Goal: Information Seeking & Learning: Check status

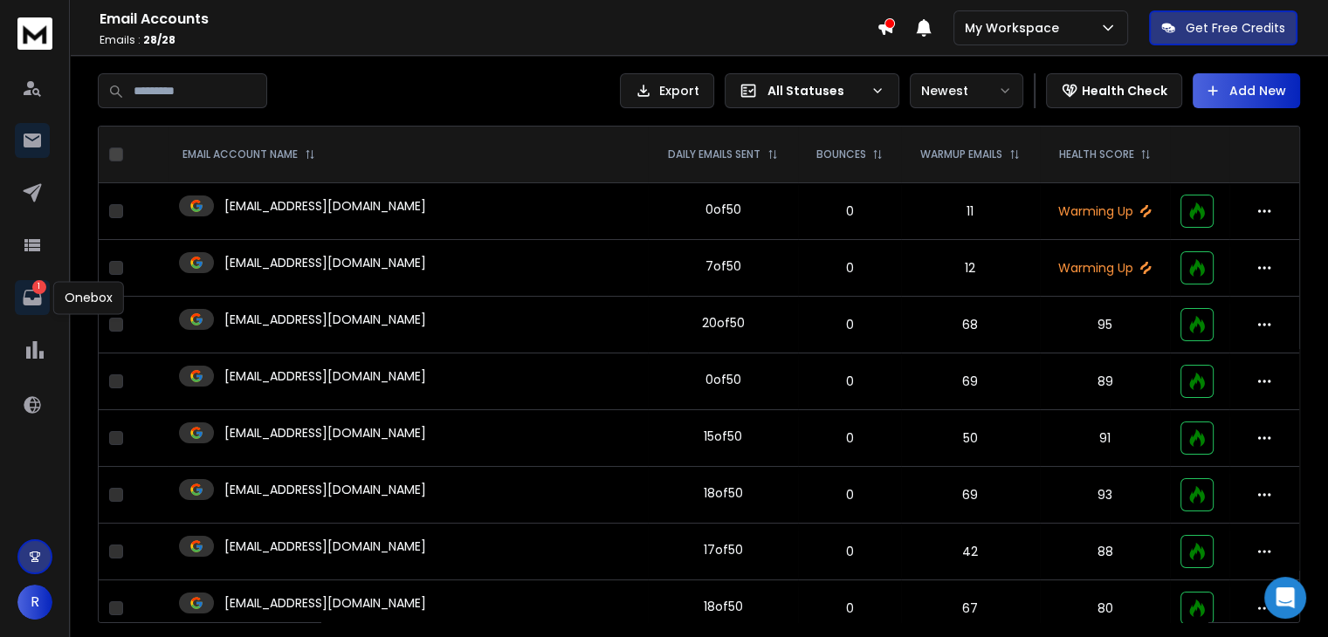
click at [34, 298] on icon at bounding box center [32, 298] width 18 height 16
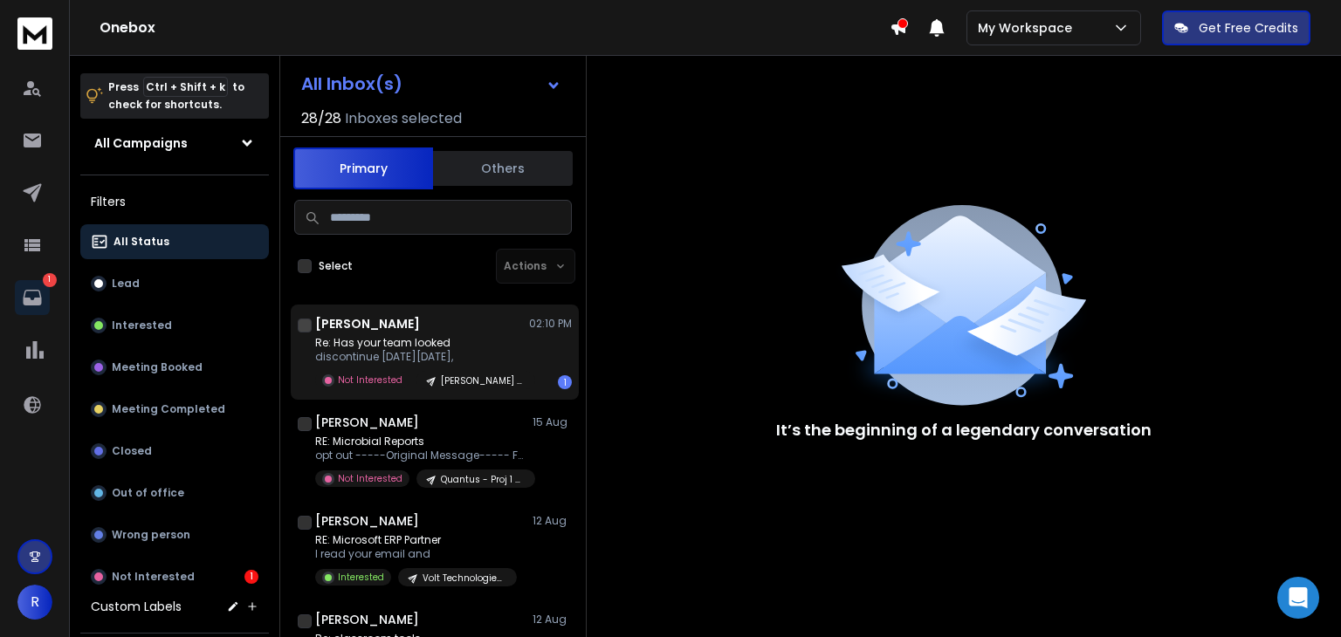
click at [375, 316] on h1 "[PERSON_NAME]" at bounding box center [367, 323] width 105 height 17
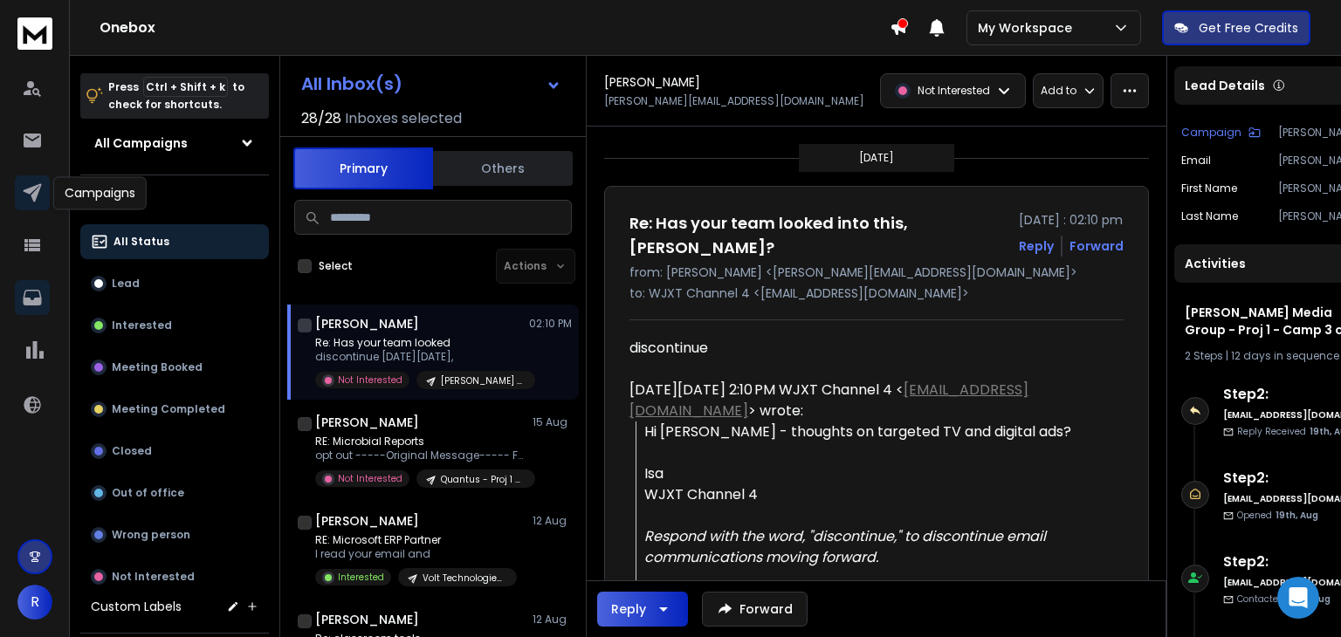
click at [34, 181] on link at bounding box center [32, 192] width 35 height 35
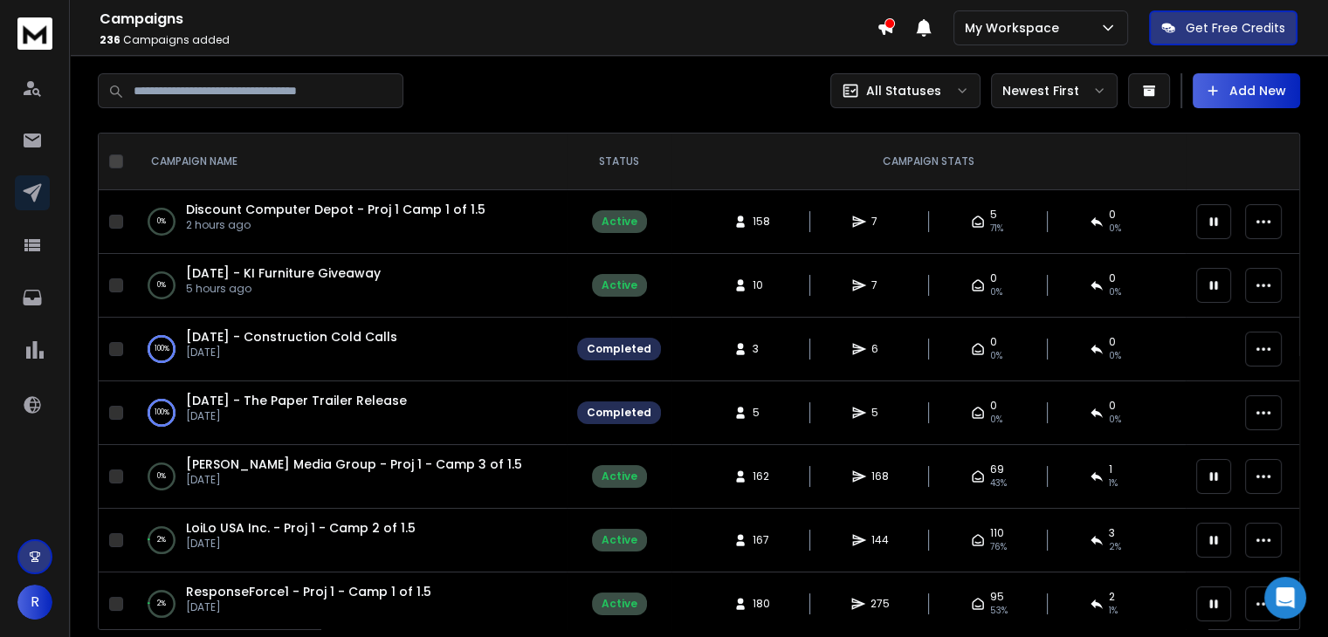
click at [292, 263] on td "0 % [DATE] - KI Furniture Giveaway 5 hours ago" at bounding box center [348, 286] width 437 height 64
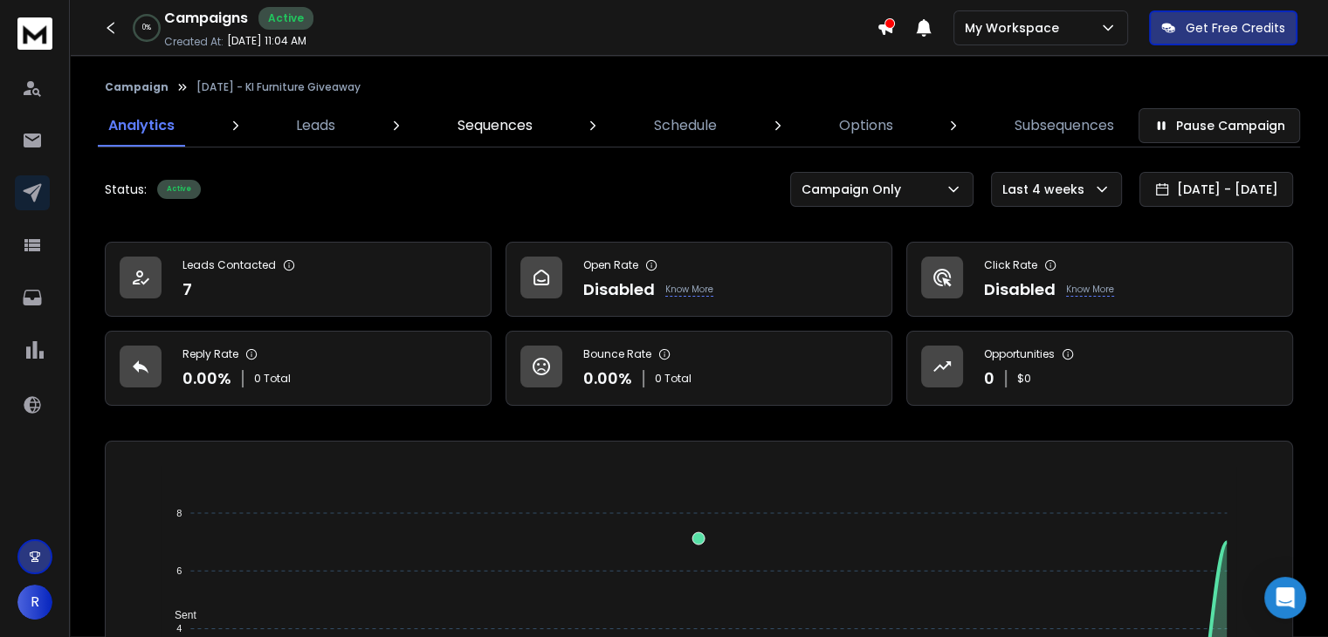
click at [486, 121] on p "Sequences" at bounding box center [494, 125] width 75 height 21
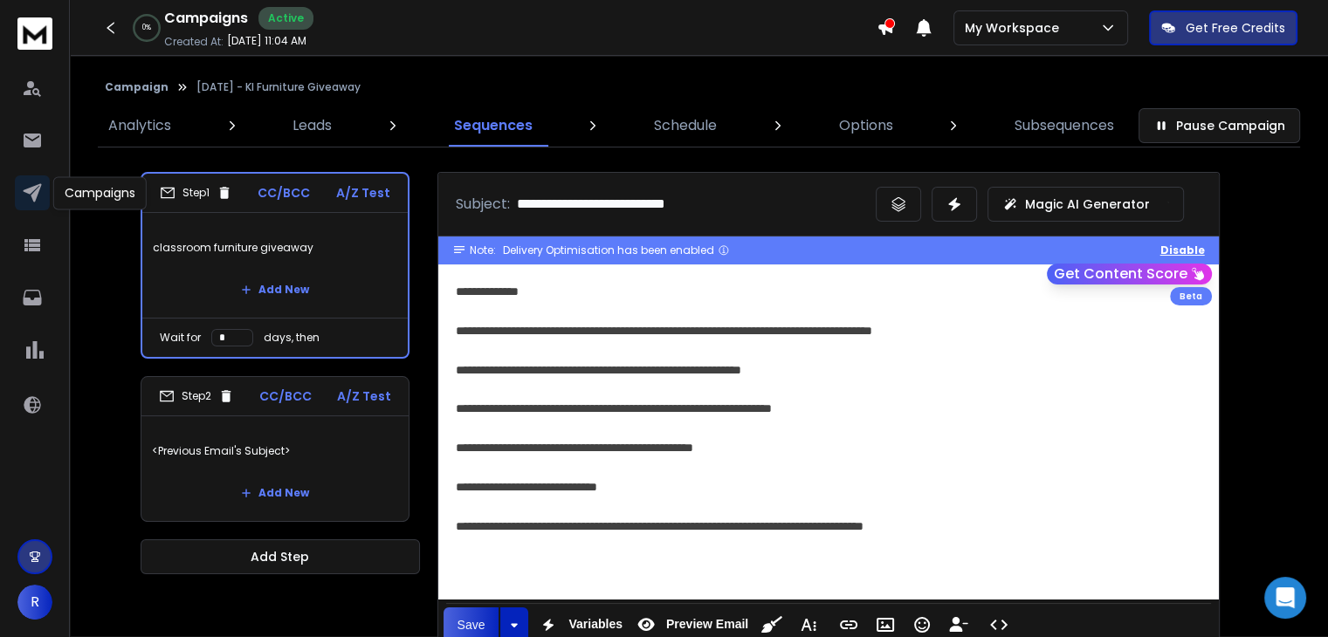
click at [23, 195] on icon at bounding box center [32, 192] width 21 height 21
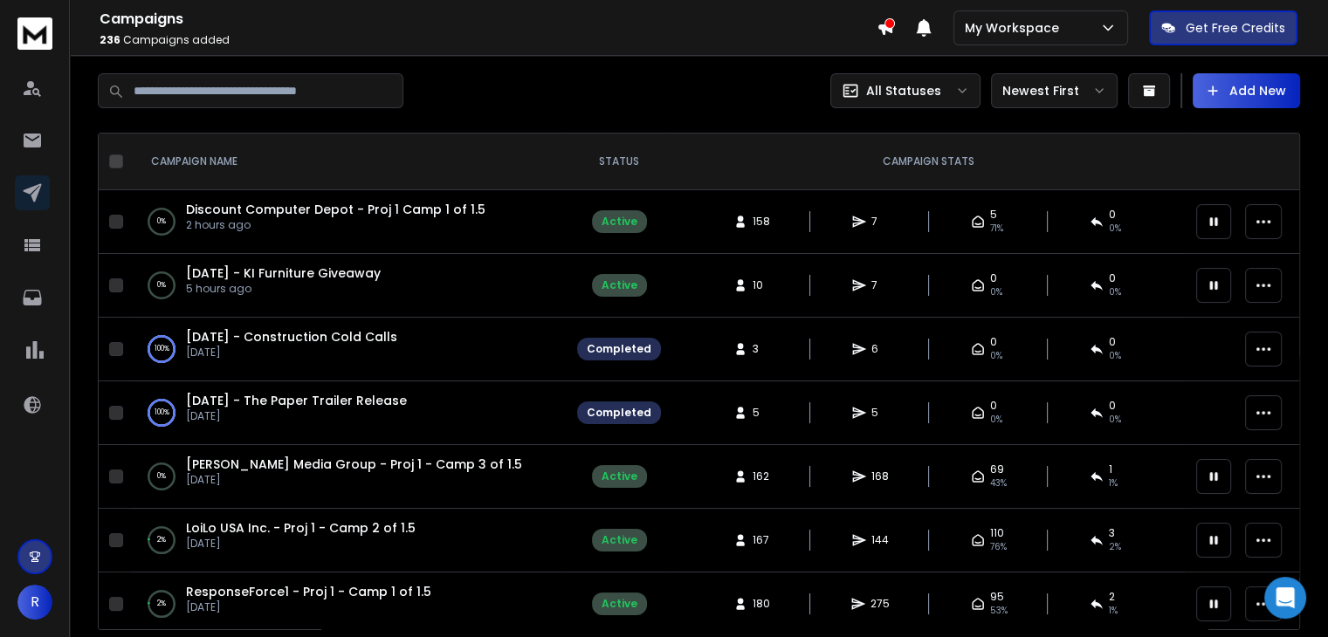
click at [395, 191] on td "0 % Discount Computer Depot - Proj 1 Camp 1 of 1.5 2 hours ago" at bounding box center [348, 222] width 437 height 64
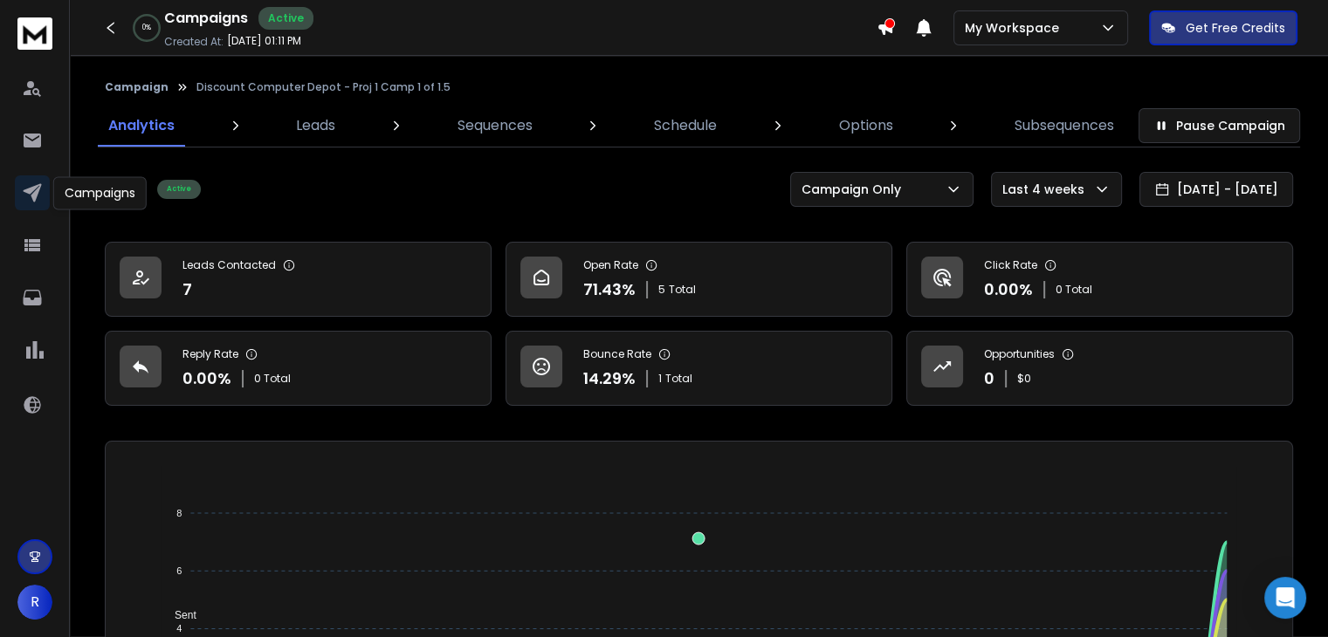
click at [29, 189] on icon at bounding box center [32, 192] width 18 height 18
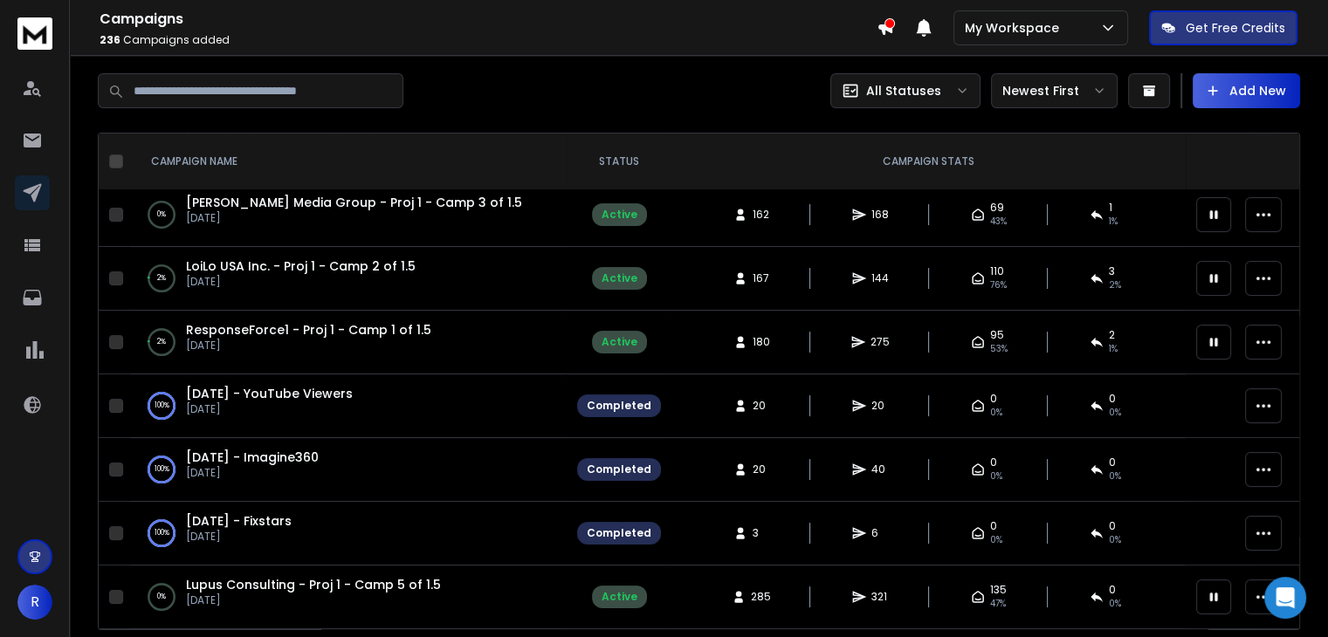
scroll to position [349, 0]
